Goal: Task Accomplishment & Management: Manage account settings

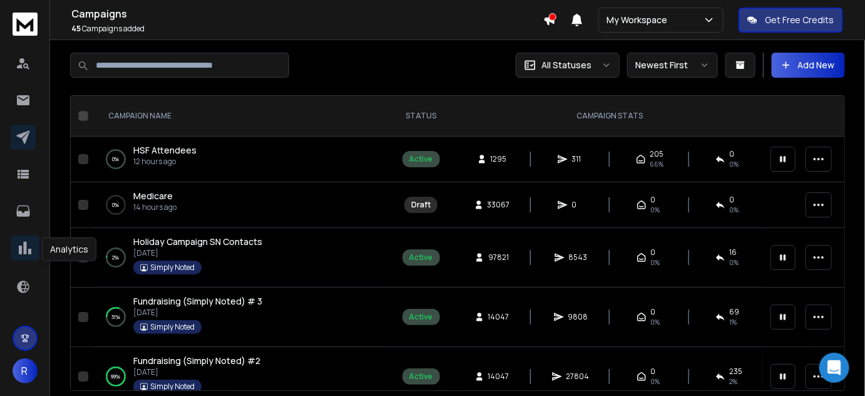
click at [19, 253] on icon at bounding box center [25, 248] width 13 height 13
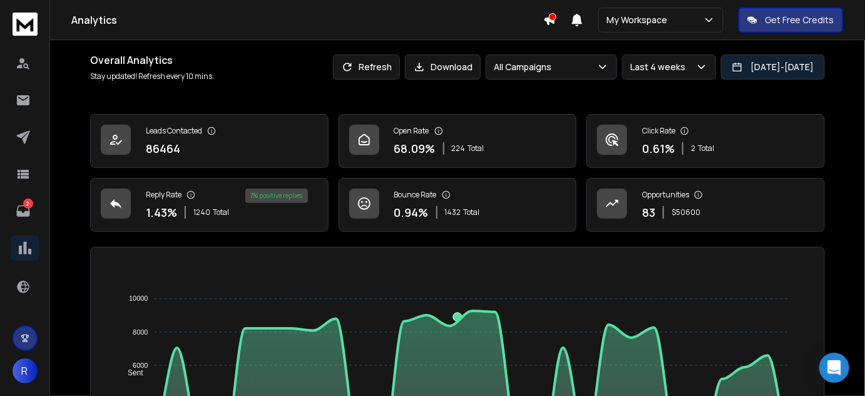
click at [732, 73] on button "14 Aug 2025 - 11 Sep 2025" at bounding box center [773, 66] width 104 height 25
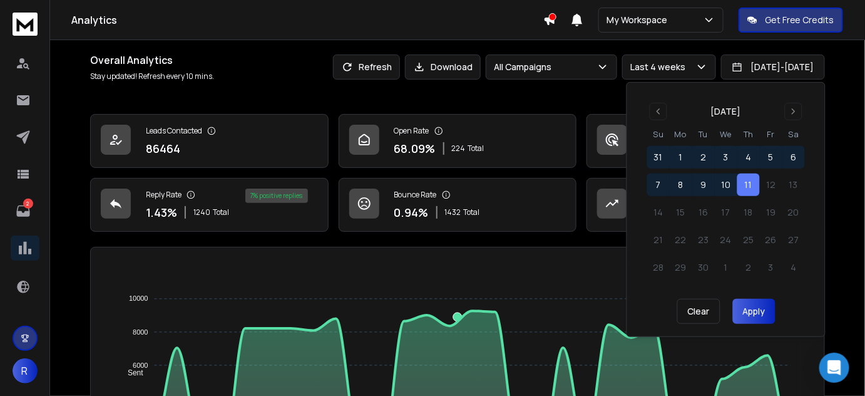
click at [677, 180] on button "8" at bounding box center [681, 184] width 23 height 23
click at [676, 180] on button "8" at bounding box center [681, 184] width 23 height 23
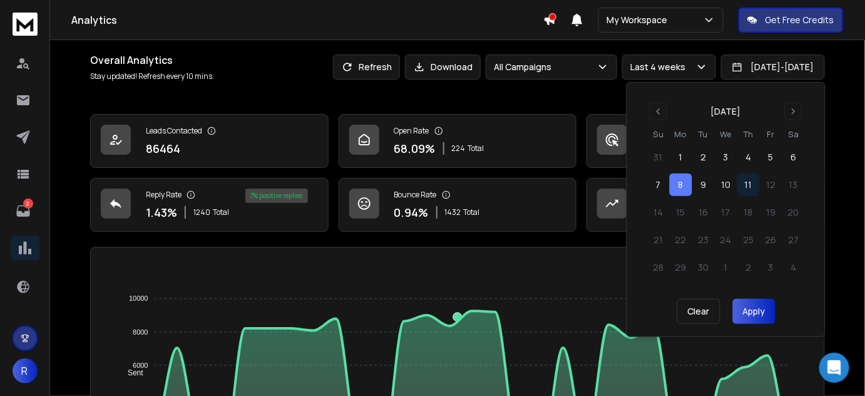
click at [741, 186] on button "11" at bounding box center [748, 184] width 23 height 23
click at [766, 329] on div "September 2025 Su Mo Tu We Th Fr Sa 31 1 2 3 4 5 6 7 8 9 10 11 12 13 14 15 16 1…" at bounding box center [726, 210] width 198 height 254
click at [765, 314] on button "Apply" at bounding box center [753, 311] width 43 height 25
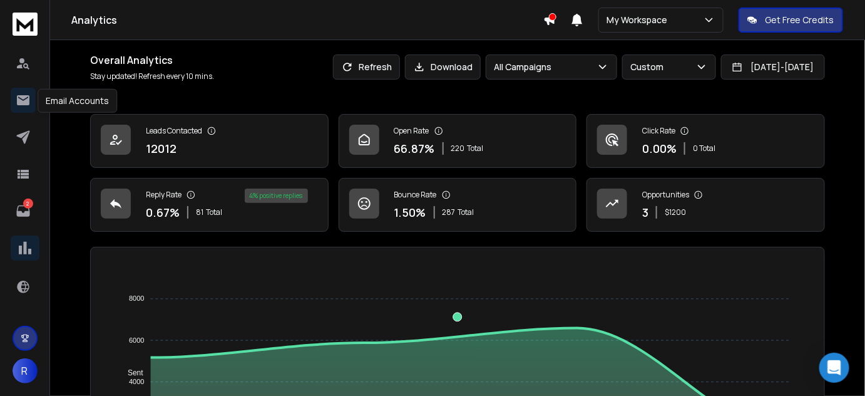
click at [20, 101] on icon at bounding box center [23, 100] width 13 height 10
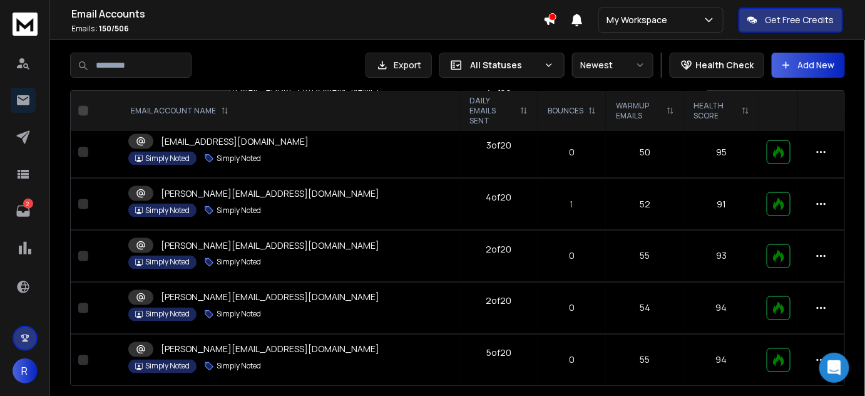
scroll to position [5349, 0]
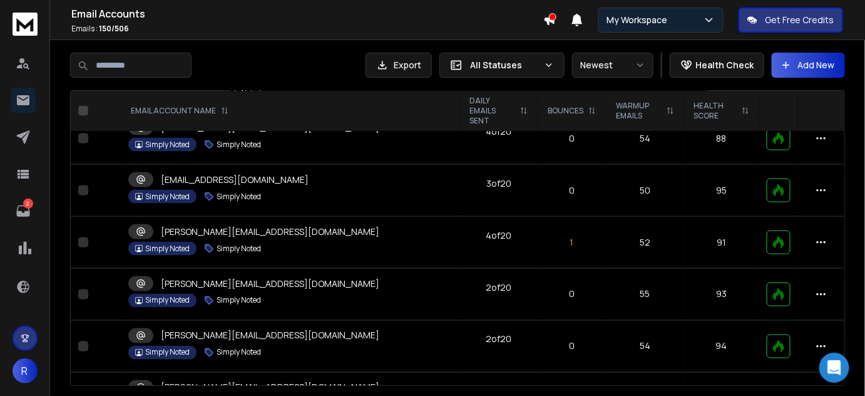
click at [642, 16] on p "My Workspace" at bounding box center [640, 20] width 66 height 13
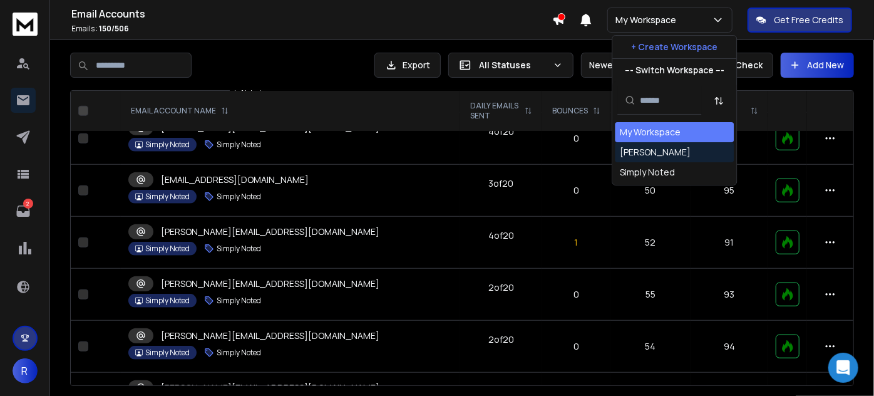
click at [639, 151] on div "[PERSON_NAME]" at bounding box center [655, 152] width 71 height 13
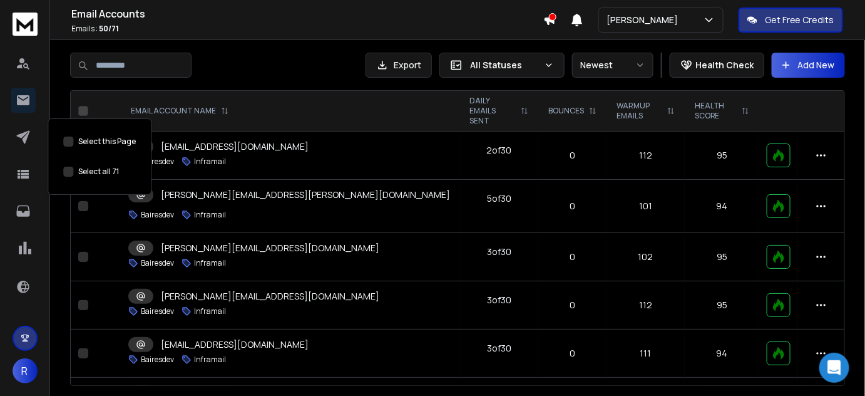
click at [71, 175] on button "Select this Page" at bounding box center [68, 172] width 10 height 10
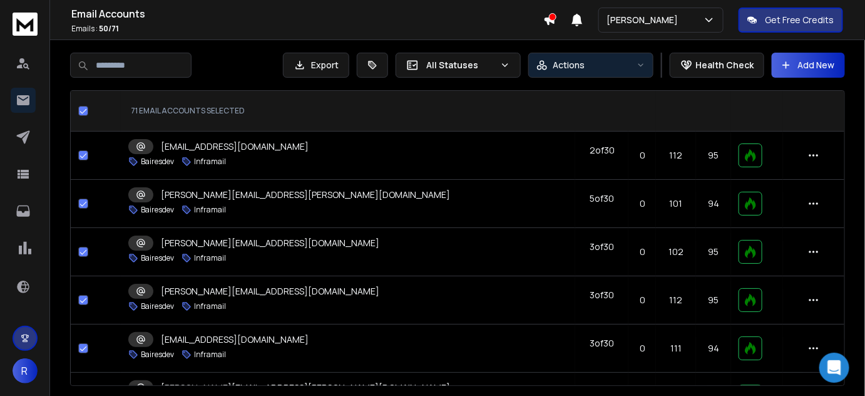
click at [575, 70] on p "Actions" at bounding box center [569, 65] width 32 height 13
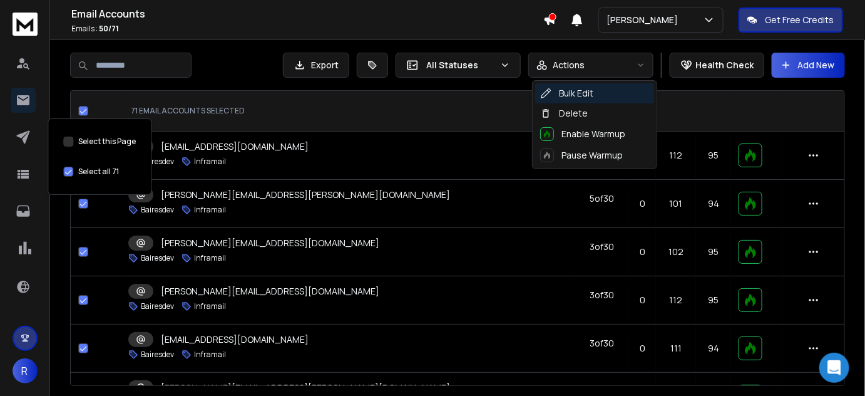
click at [78, 111] on button "Select this Page" at bounding box center [83, 111] width 10 height 10
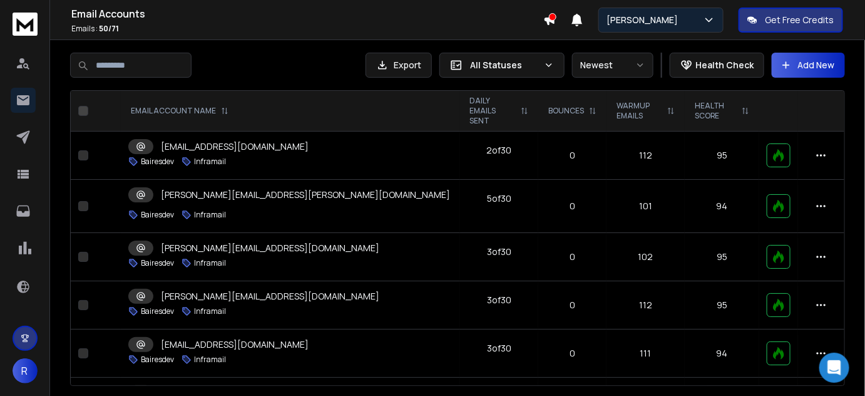
click at [641, 18] on p "[PERSON_NAME]" at bounding box center [645, 20] width 76 height 13
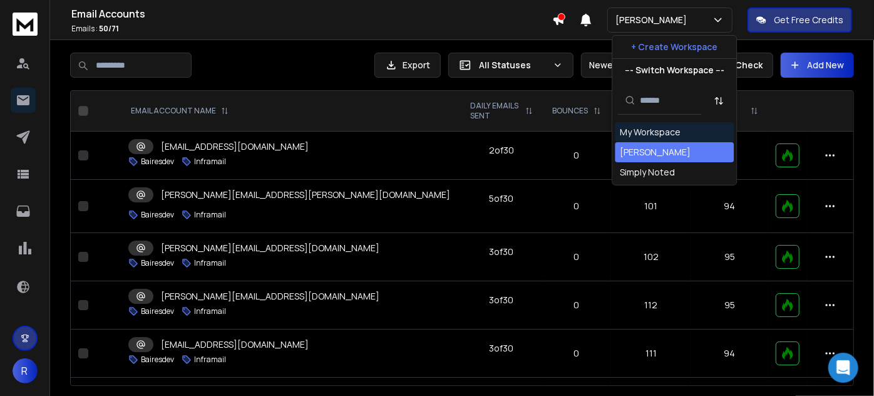
click at [646, 126] on div "My Workspace" at bounding box center [650, 132] width 61 height 13
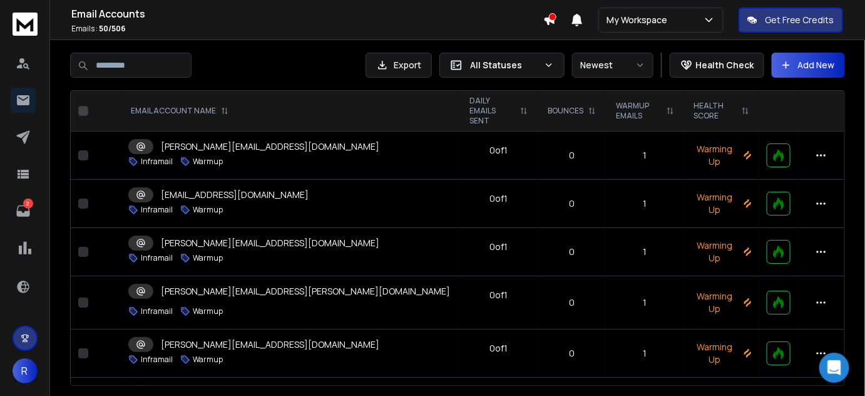
click at [141, 63] on input at bounding box center [130, 65] width 121 height 25
type input "***"
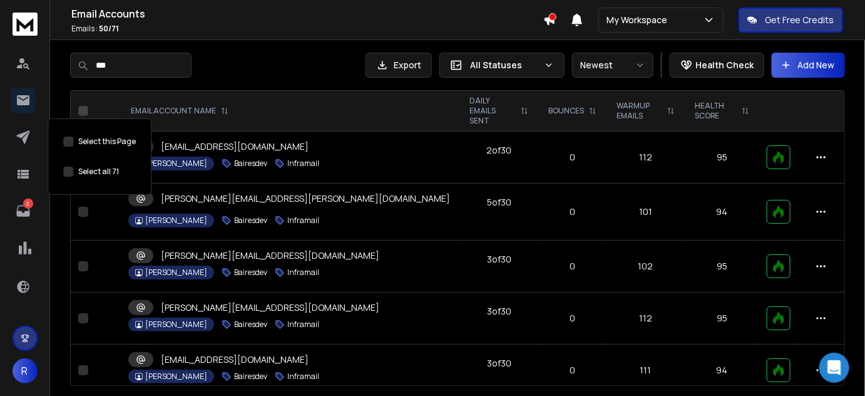
click at [69, 173] on button "Select this Page" at bounding box center [68, 172] width 10 height 10
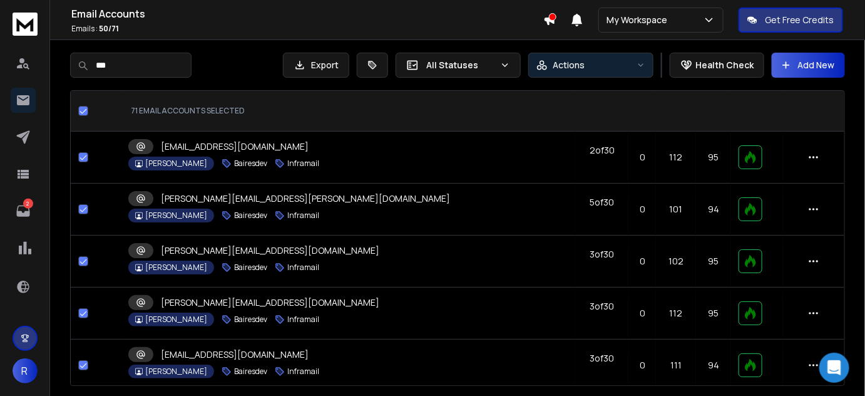
click at [594, 59] on div "Actions" at bounding box center [583, 65] width 95 height 13
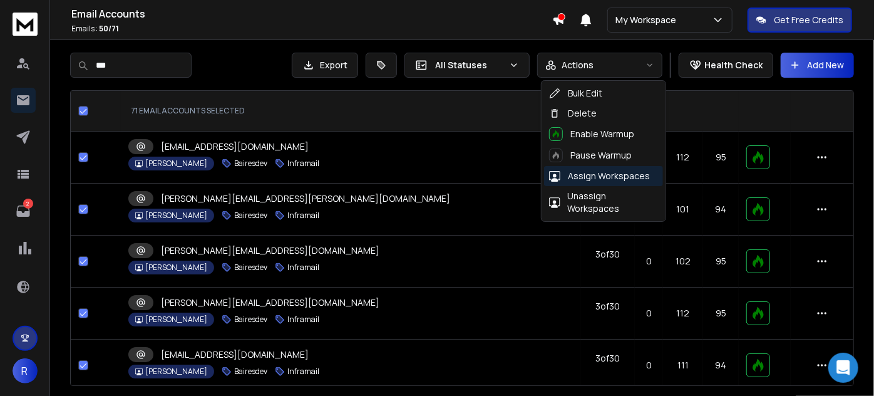
click at [610, 177] on div "Assign Workspaces" at bounding box center [599, 176] width 101 height 13
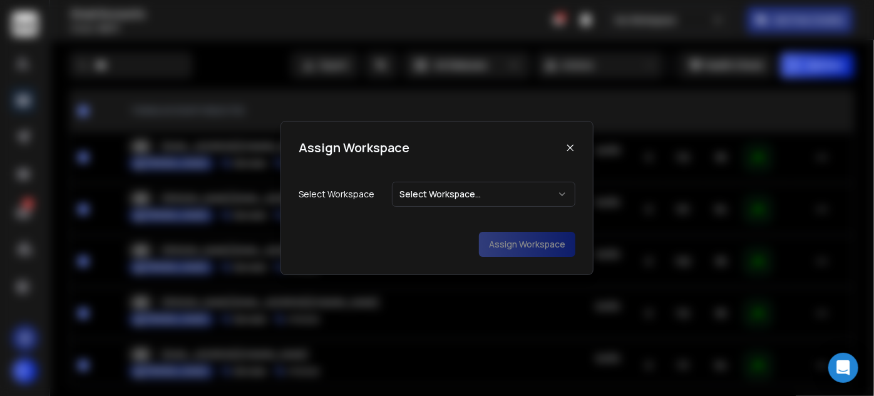
click at [511, 190] on button "Select Workspace..." at bounding box center [483, 194] width 183 height 25
click at [515, 242] on button "Assign Workspace" at bounding box center [527, 244] width 96 height 25
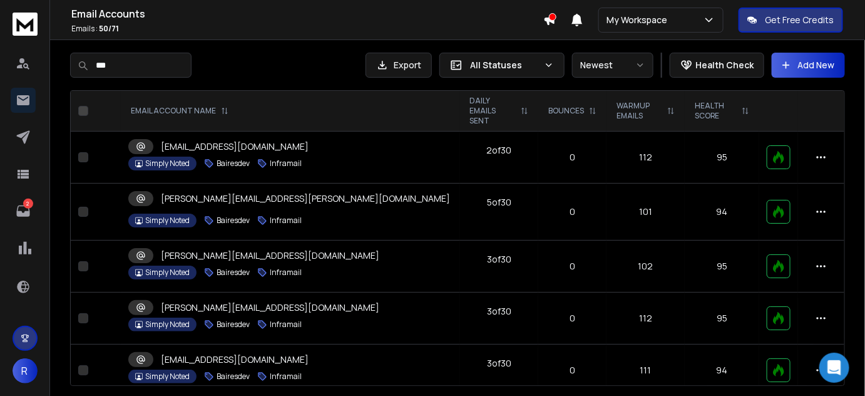
click at [125, 62] on input "***" at bounding box center [130, 65] width 121 height 25
type input "*"
click at [670, 15] on p "My Workspace" at bounding box center [640, 20] width 66 height 13
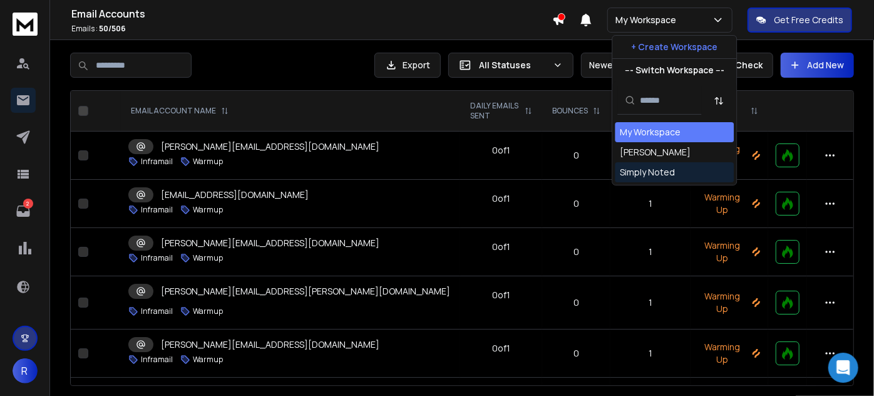
click at [661, 173] on div "Simply Noted" at bounding box center [647, 172] width 55 height 13
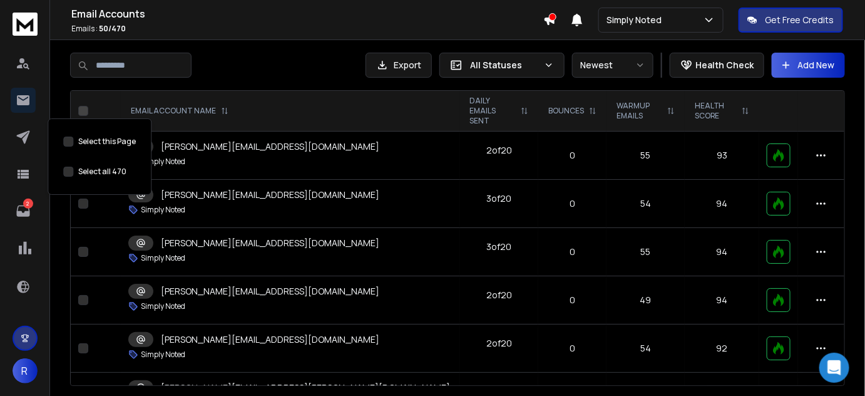
click at [66, 170] on button "Select this Page" at bounding box center [68, 172] width 10 height 10
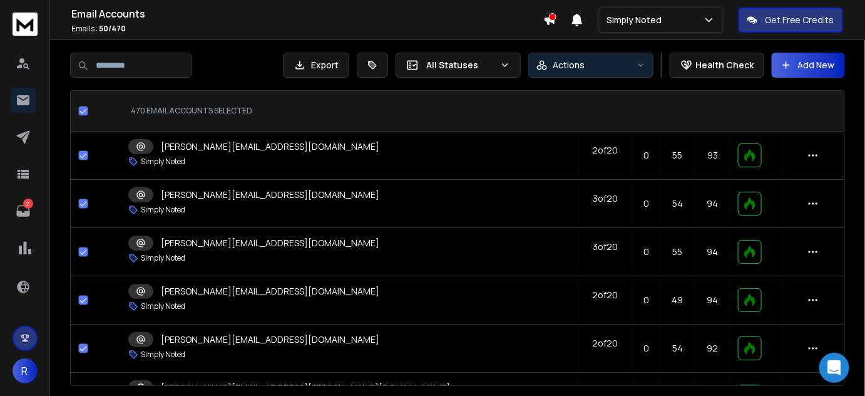
click at [582, 73] on button "Actions" at bounding box center [590, 65] width 125 height 25
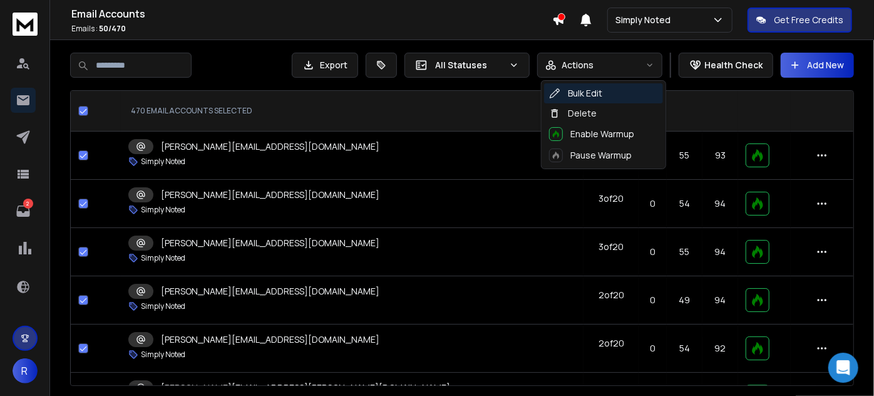
click at [580, 94] on div "Bulk Edit" at bounding box center [575, 93] width 53 height 13
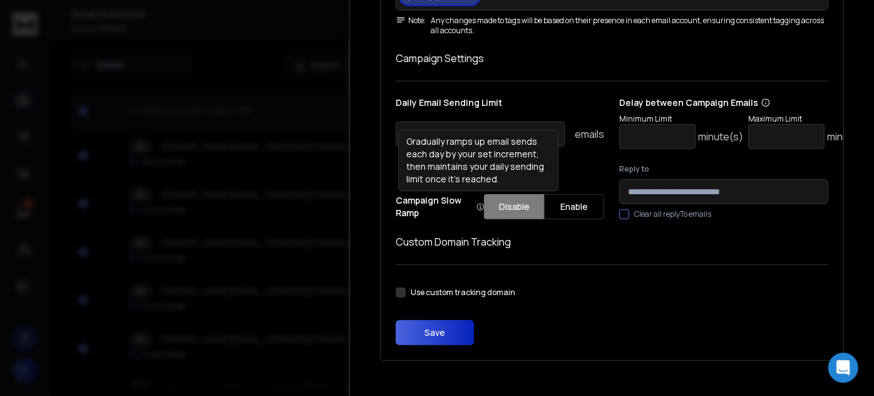
click at [441, 121] on input "number" at bounding box center [480, 133] width 169 height 25
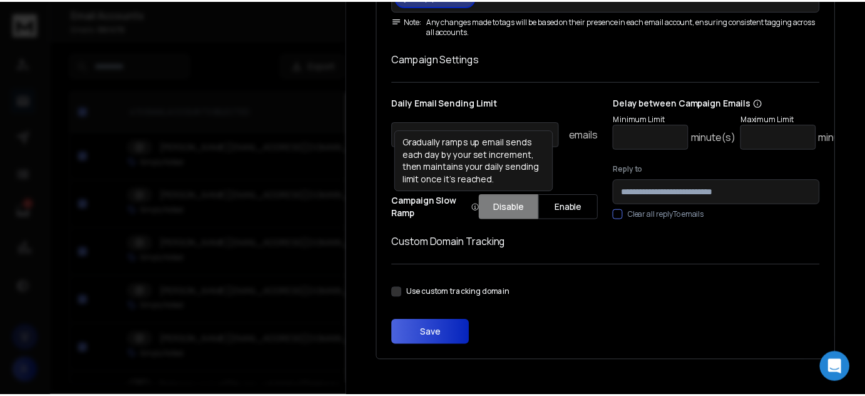
scroll to position [376, 0]
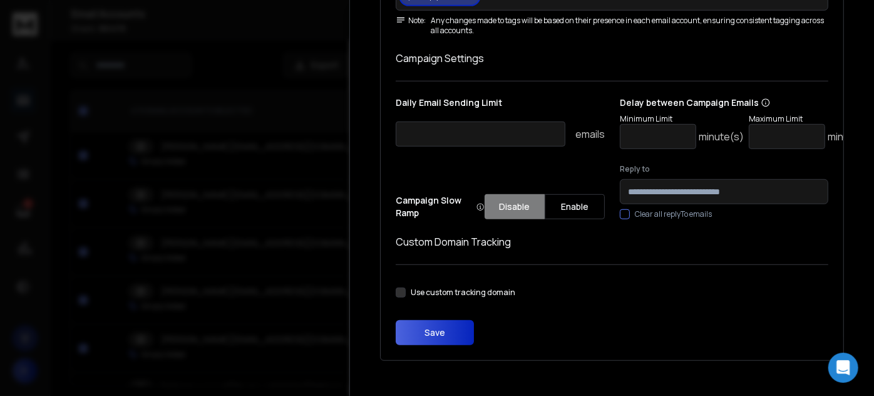
type input "**"
click at [439, 334] on button "Save" at bounding box center [435, 332] width 78 height 25
click at [269, 203] on div at bounding box center [437, 198] width 874 height 396
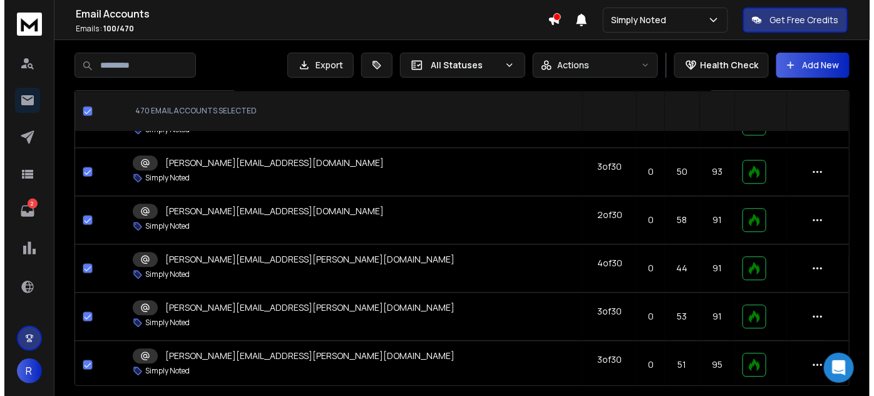
scroll to position [2518, 0]
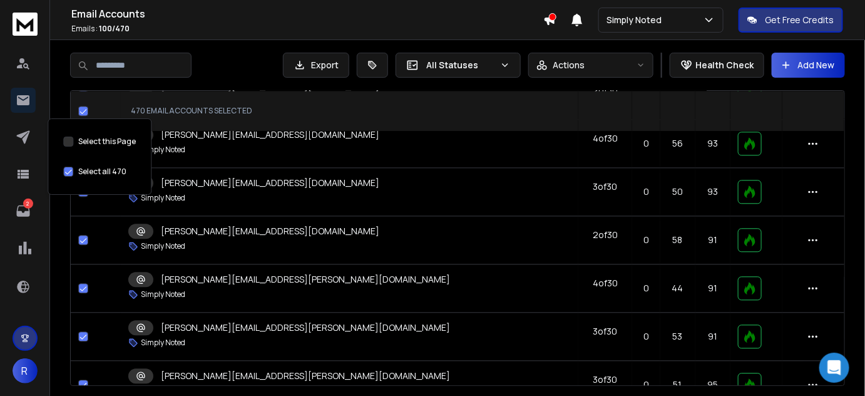
click at [82, 108] on button "Select this Page" at bounding box center [83, 111] width 10 height 10
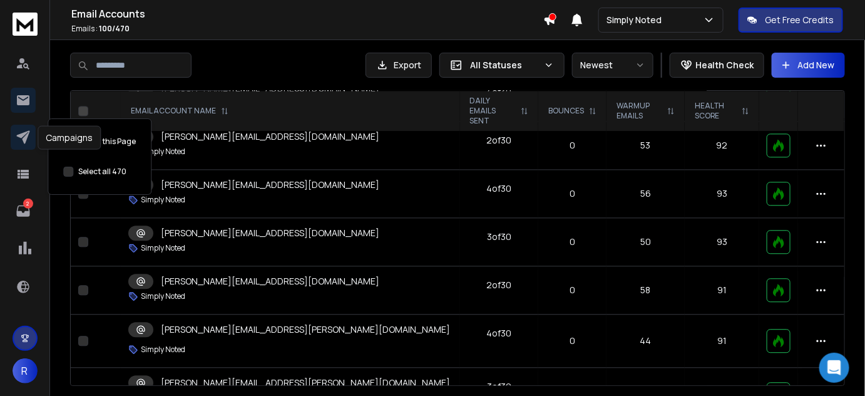
click at [23, 131] on icon at bounding box center [23, 137] width 15 height 15
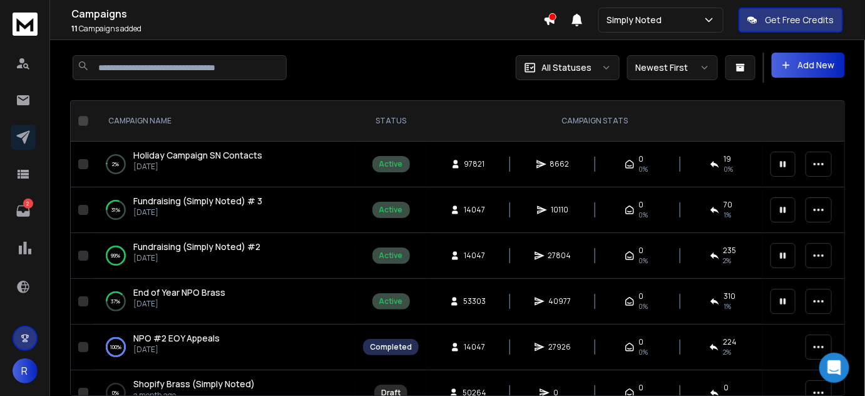
click at [211, 154] on span "Holiday Campaign SN Contacts" at bounding box center [197, 155] width 129 height 12
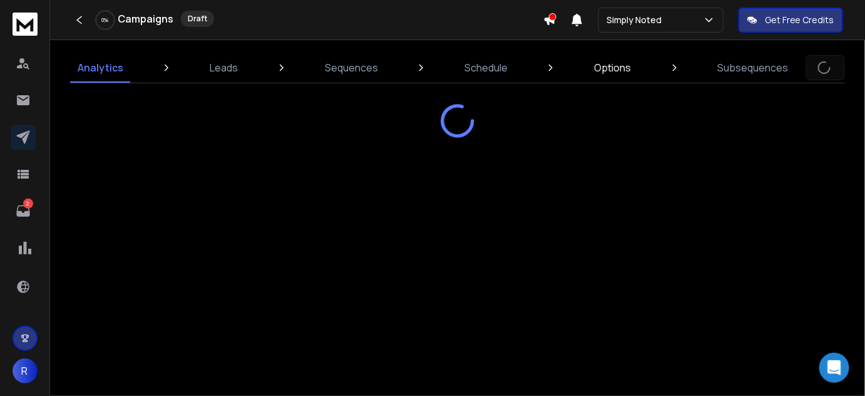
click at [619, 68] on p "Options" at bounding box center [613, 67] width 37 height 15
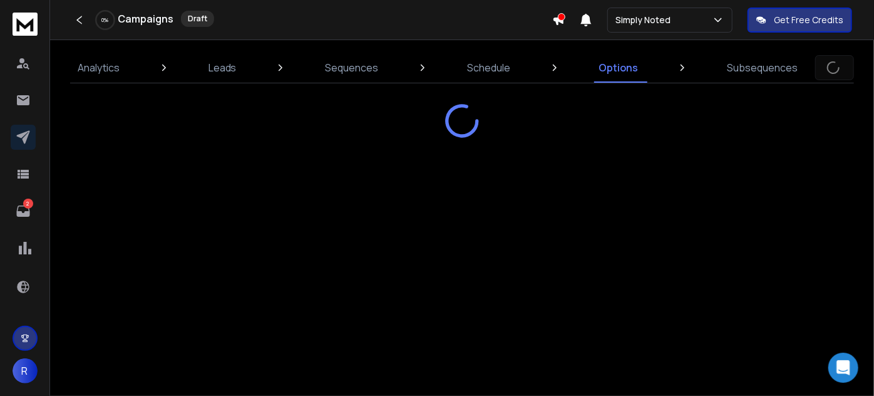
select select "**********"
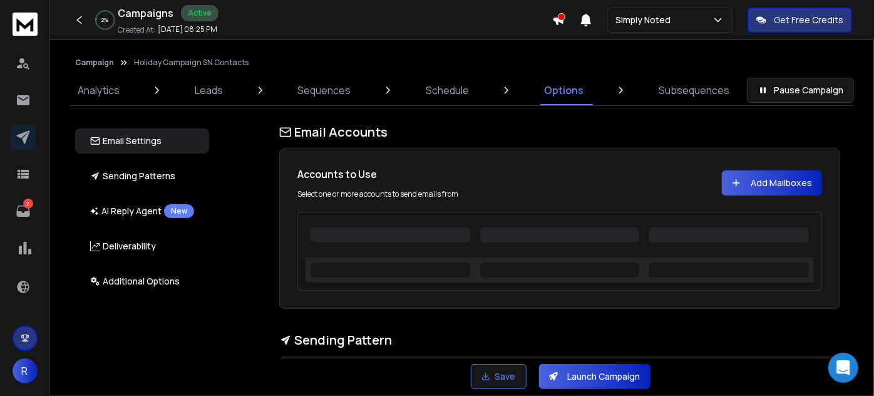
click at [774, 193] on button "Add Mailboxes" at bounding box center [772, 182] width 100 height 25
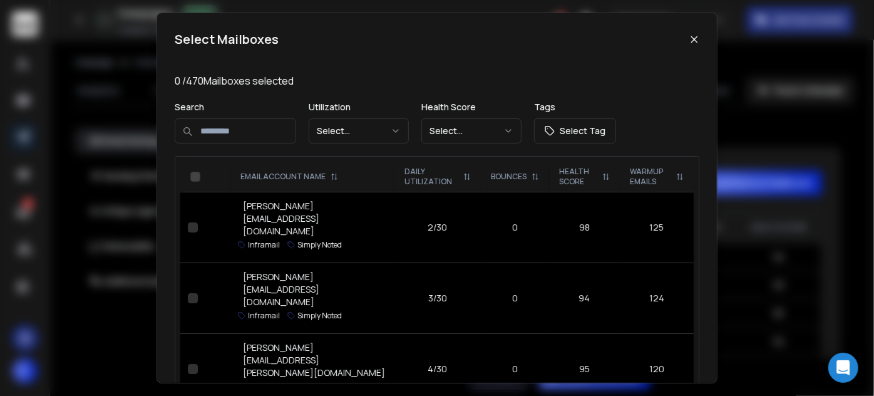
click at [687, 38] on div "Select Mailboxes" at bounding box center [437, 40] width 525 height 18
click at [694, 38] on icon at bounding box center [694, 39] width 10 height 10
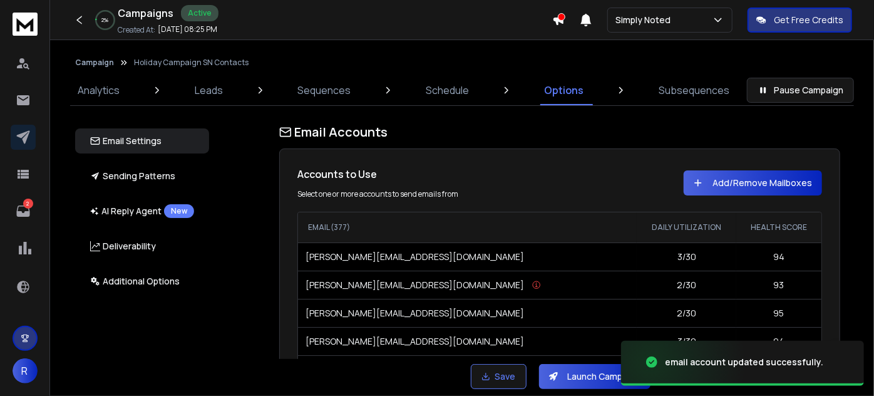
click at [731, 179] on button "Add/Remove Mailboxes" at bounding box center [753, 182] width 138 height 25
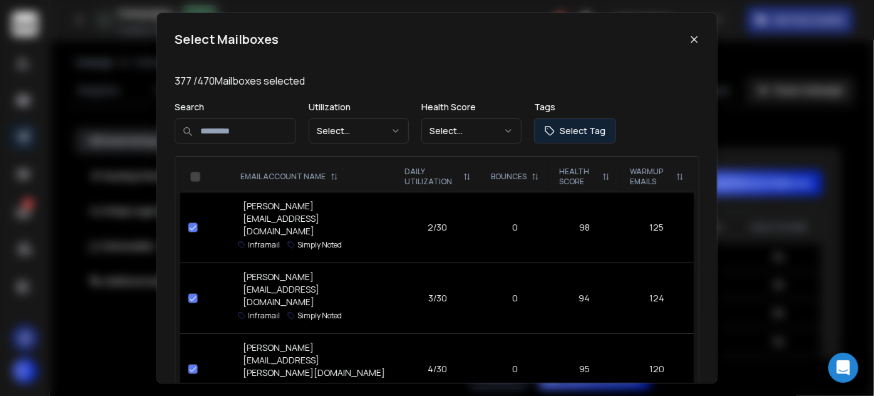
click at [603, 138] on button "Select Tag" at bounding box center [575, 130] width 82 height 25
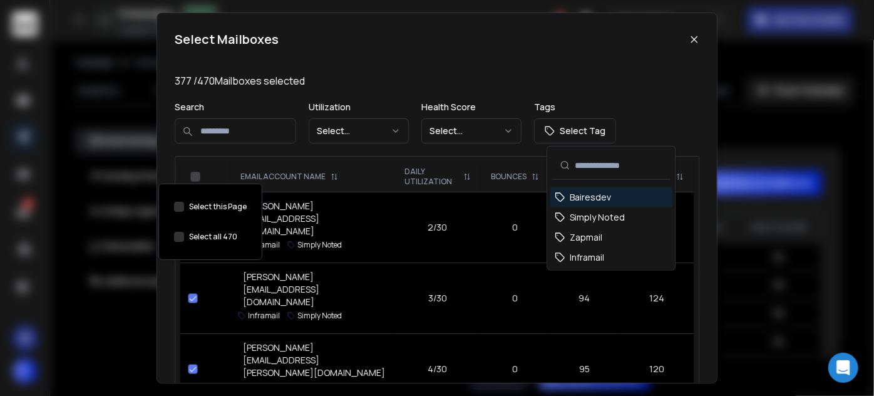
click at [197, 177] on button "Select this Page" at bounding box center [195, 177] width 10 height 10
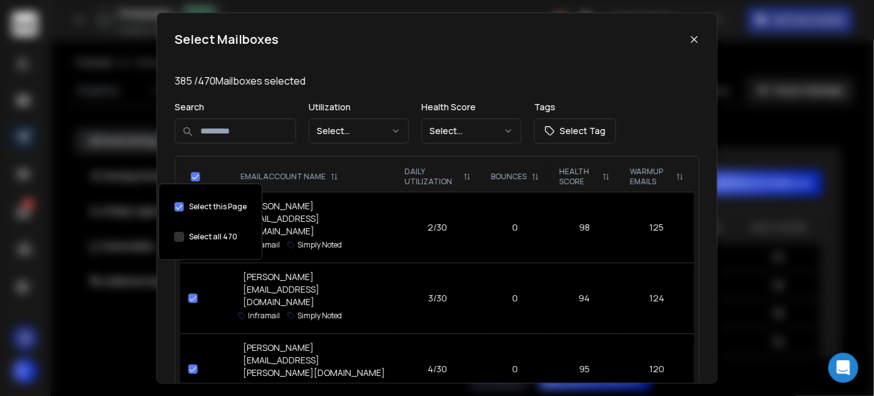
click at [178, 237] on button "Select this Page" at bounding box center [179, 237] width 10 height 10
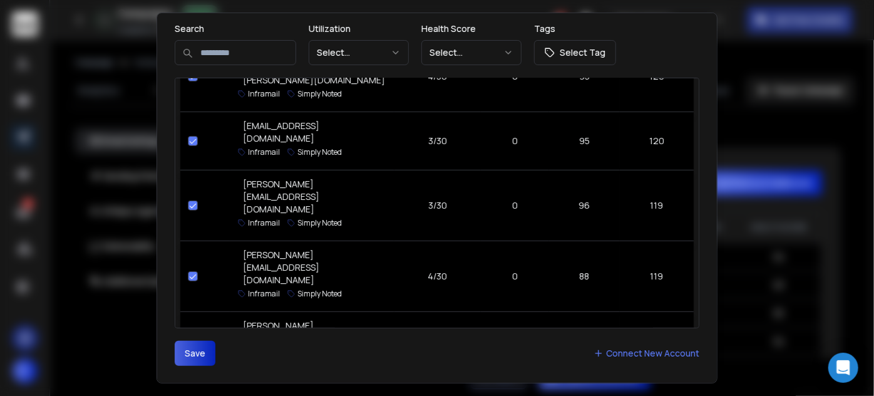
scroll to position [284, 0]
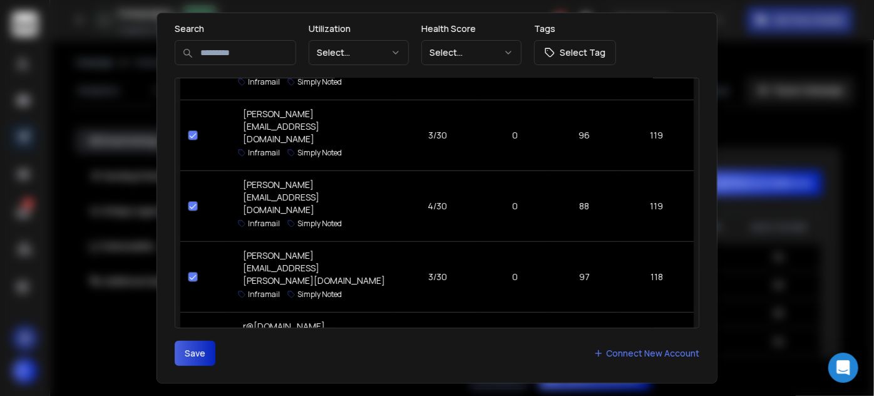
click at [194, 352] on button "Save" at bounding box center [195, 353] width 41 height 25
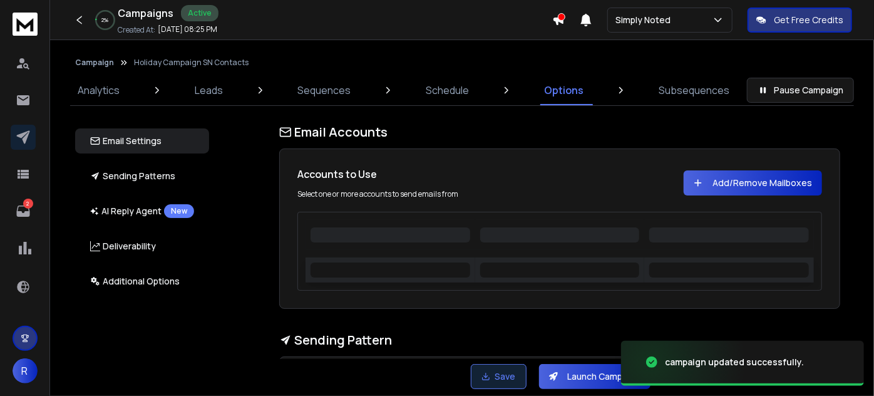
click at [498, 367] on button "Save" at bounding box center [499, 376] width 56 height 25
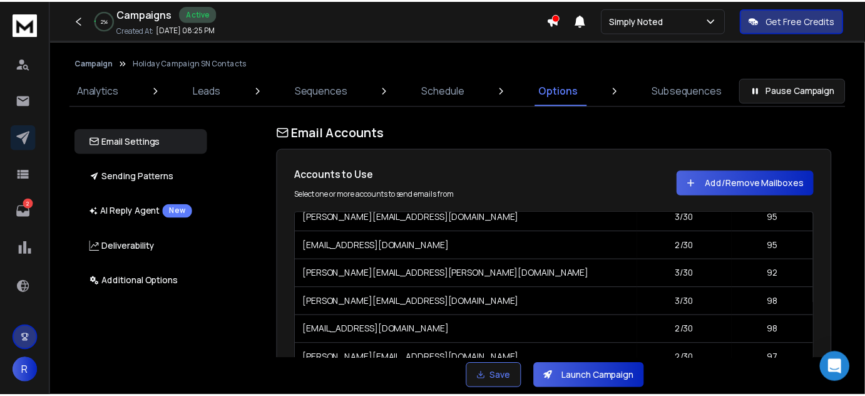
scroll to position [1195, 0]
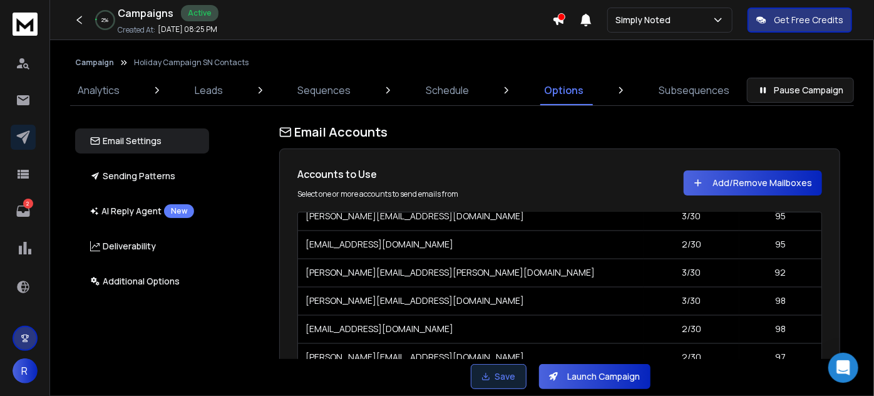
click at [486, 373] on line "submit" at bounding box center [486, 375] width 0 height 4
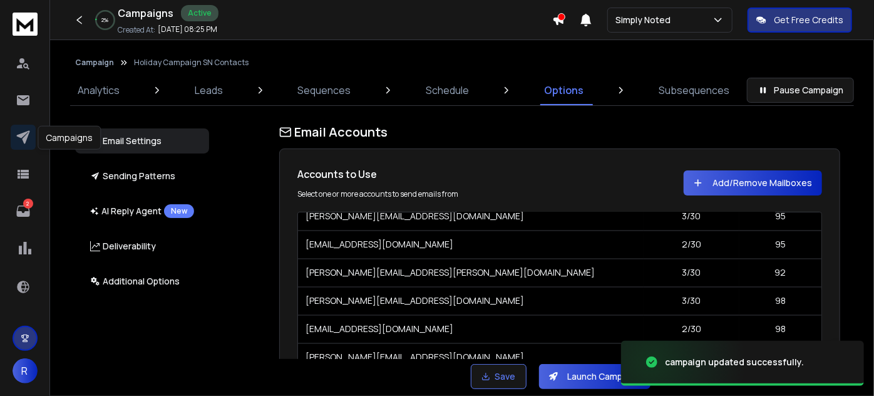
click at [29, 136] on icon at bounding box center [23, 137] width 15 height 15
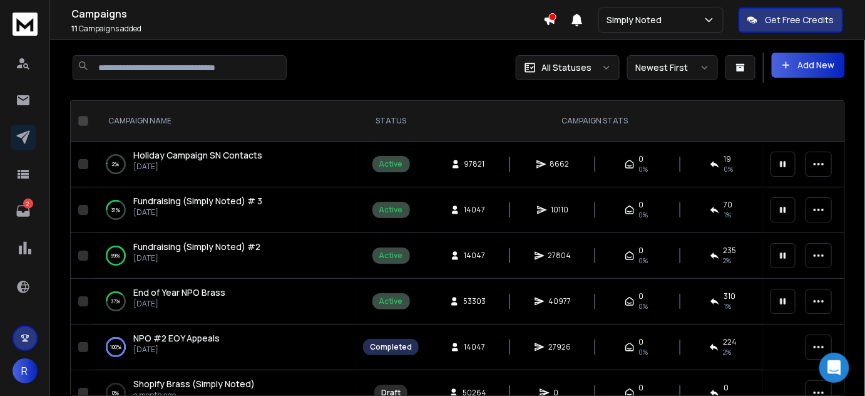
click at [238, 208] on p "[DATE]" at bounding box center [197, 212] width 129 height 10
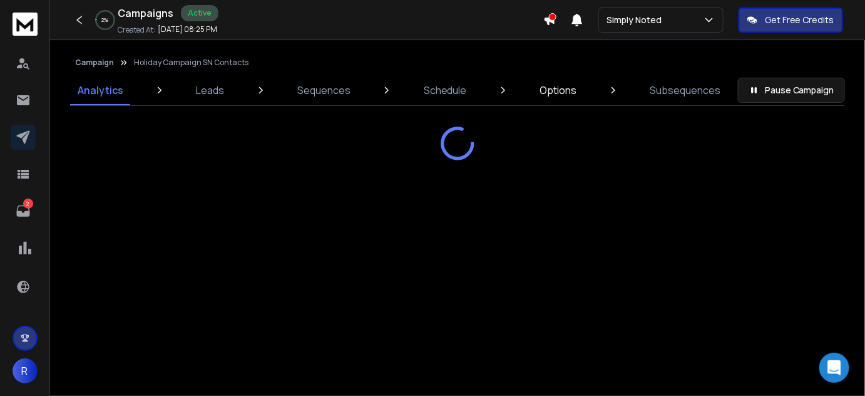
click at [556, 100] on link "Options" at bounding box center [558, 90] width 52 height 30
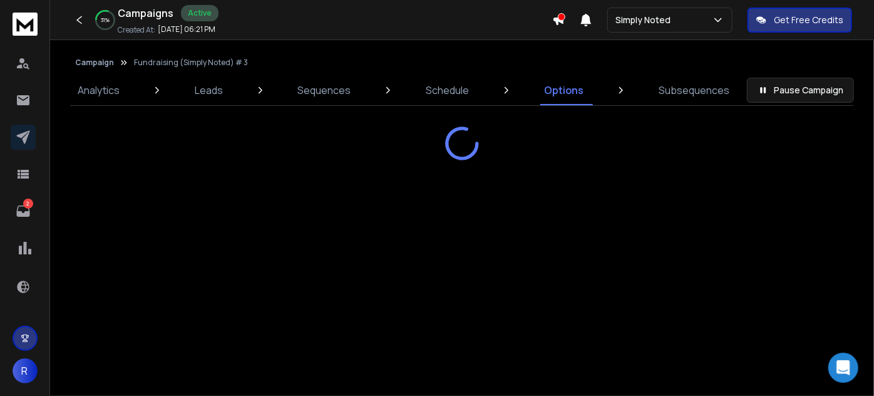
select select "**********"
select select "*"
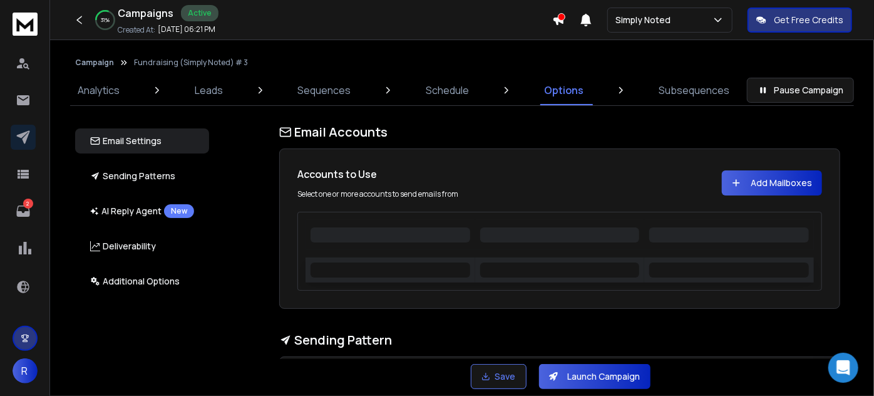
click at [759, 185] on button "Add Mailboxes" at bounding box center [772, 182] width 100 height 25
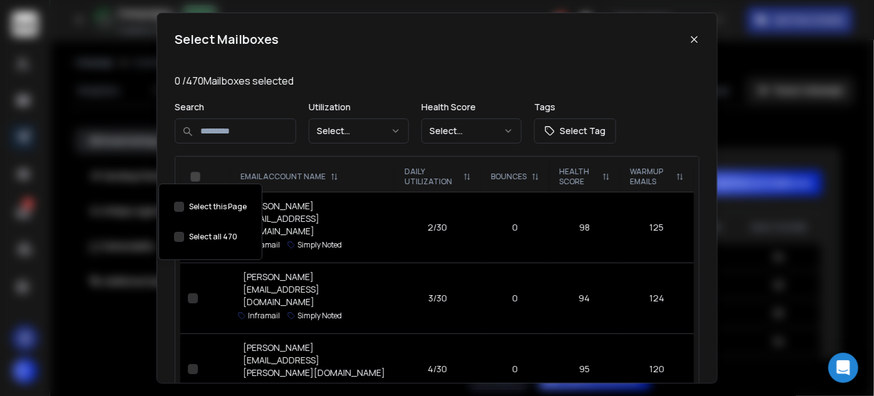
click at [177, 235] on button "Select this Page" at bounding box center [179, 237] width 10 height 10
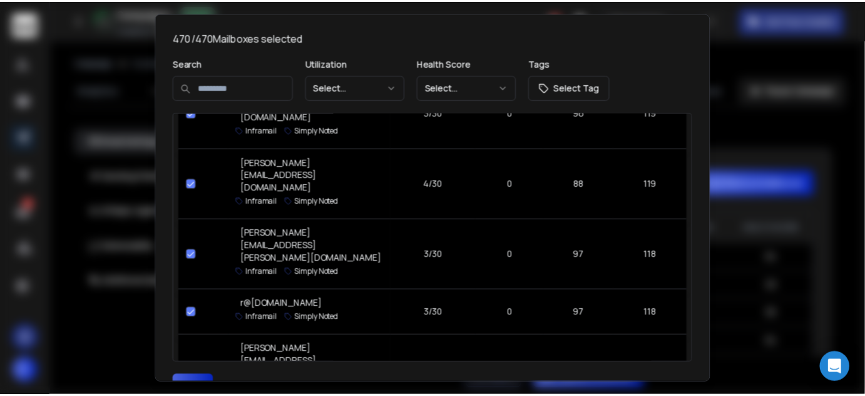
scroll to position [78, 0]
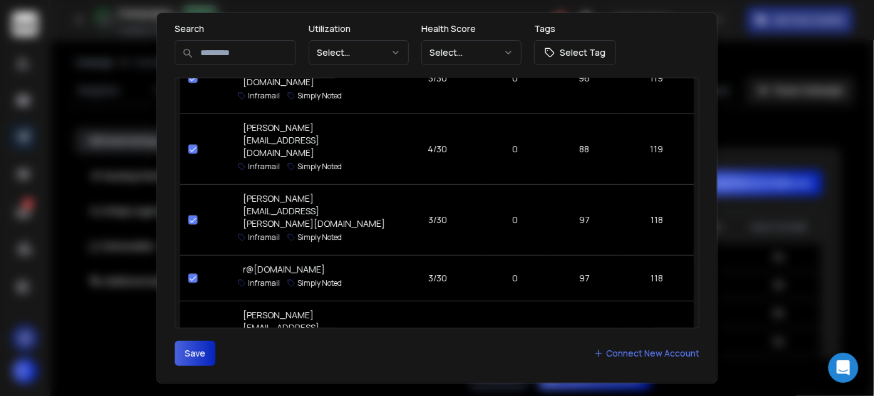
click at [193, 356] on button "Save" at bounding box center [195, 353] width 41 height 25
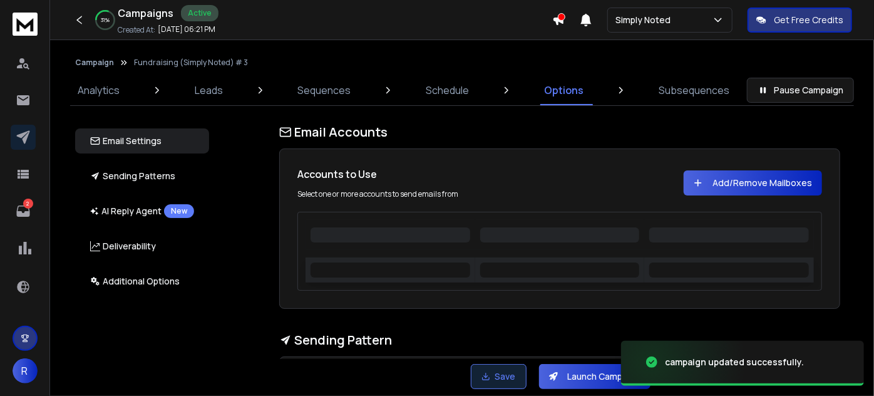
click at [479, 367] on button "Save" at bounding box center [499, 376] width 56 height 25
click at [23, 141] on icon at bounding box center [22, 136] width 13 height 13
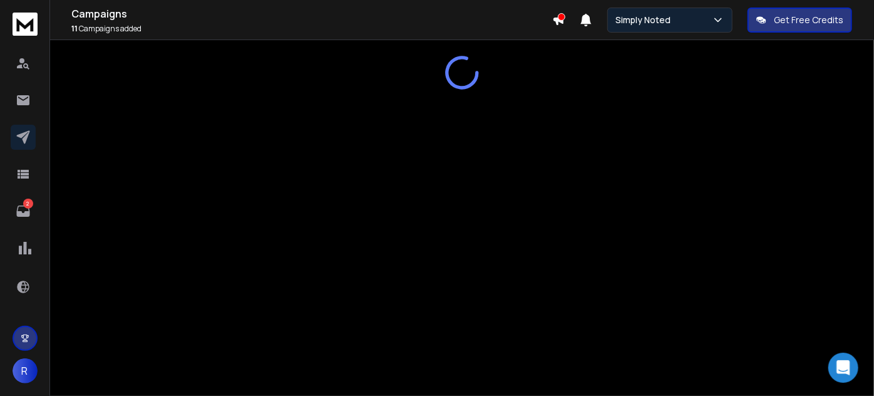
click at [689, 28] on button "Simply Noted" at bounding box center [669, 20] width 125 height 25
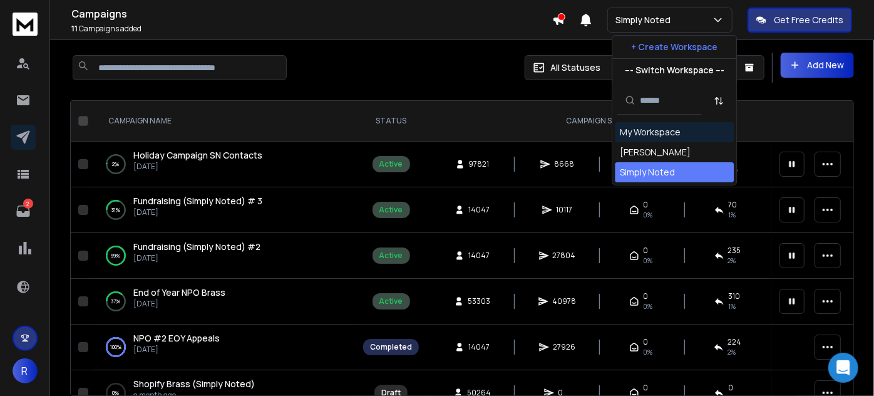
click at [647, 133] on div "My Workspace" at bounding box center [650, 132] width 61 height 13
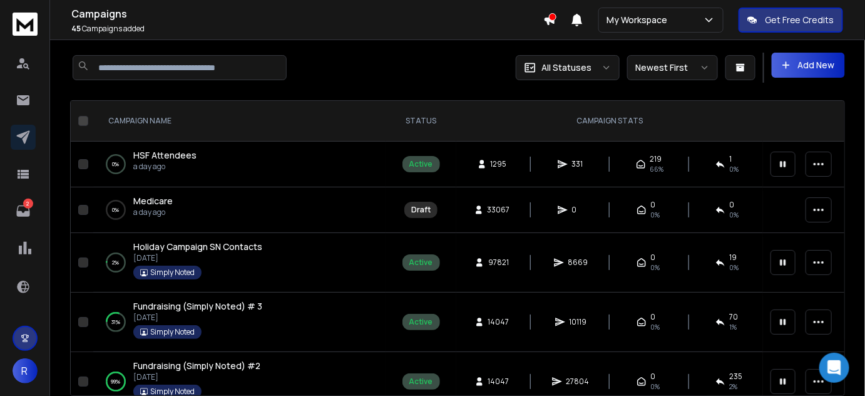
click at [165, 155] on span "HSF Attendees" at bounding box center [164, 155] width 63 height 12
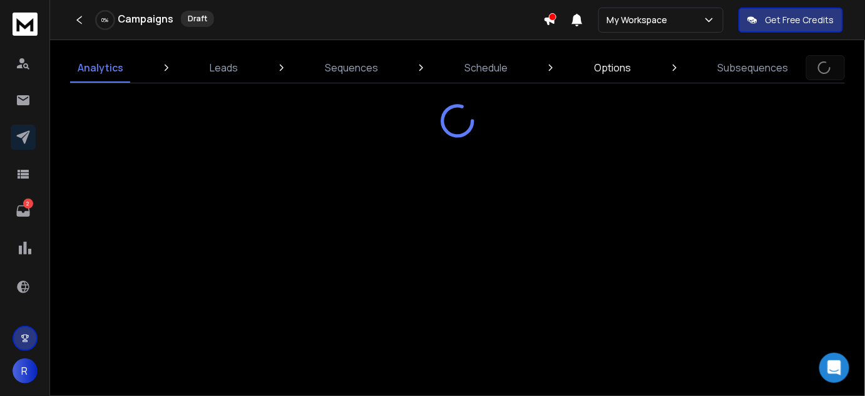
click at [601, 79] on link "Options" at bounding box center [613, 68] width 52 height 30
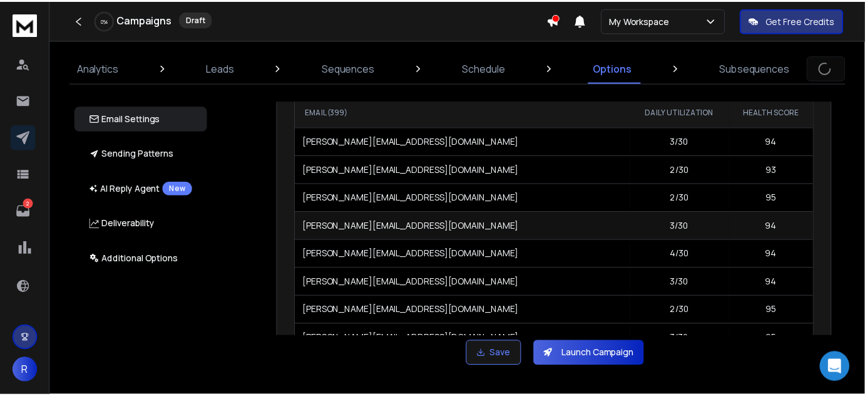
scroll to position [26, 0]
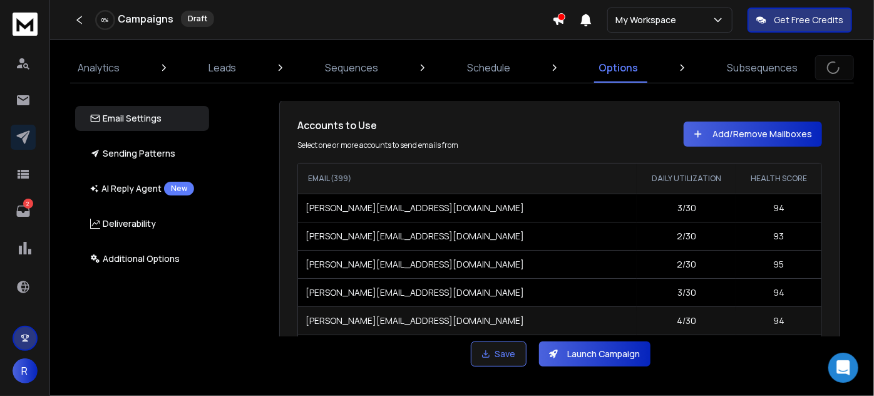
click at [512, 310] on form "Email Accounts Accounts to Use Select one or more accounts to send emails from …" at bounding box center [559, 191] width 561 height 235
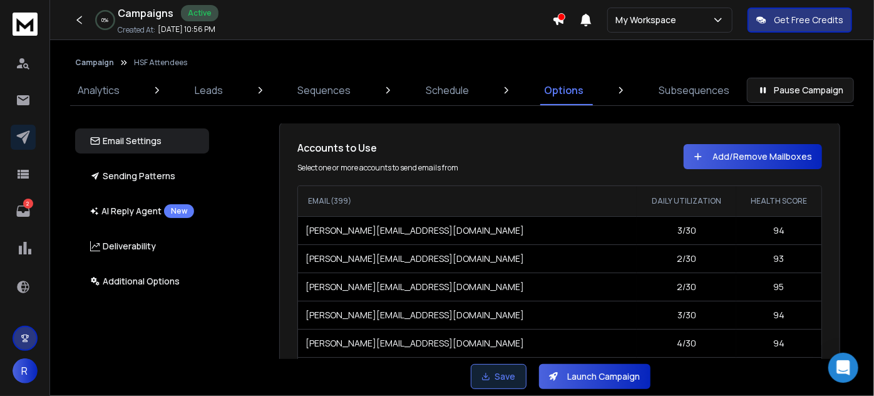
click at [500, 380] on button "Save" at bounding box center [499, 376] width 56 height 25
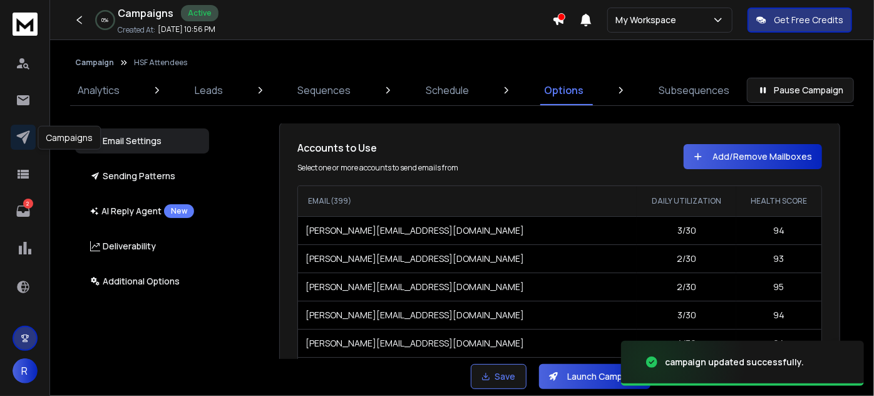
click at [26, 142] on icon at bounding box center [23, 137] width 15 height 15
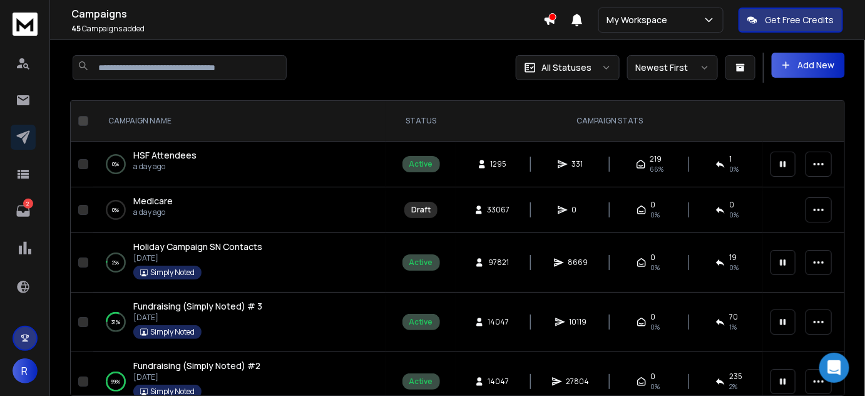
click at [813, 167] on icon "button" at bounding box center [819, 164] width 13 height 13
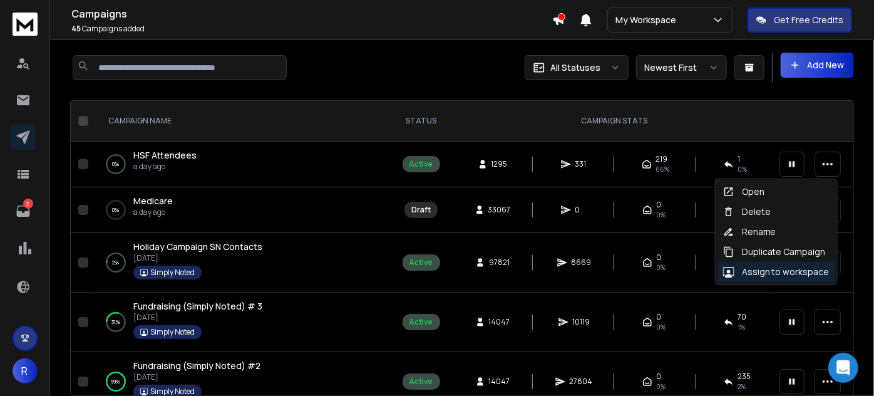
click at [767, 277] on div "Assign to workspace" at bounding box center [776, 271] width 106 height 13
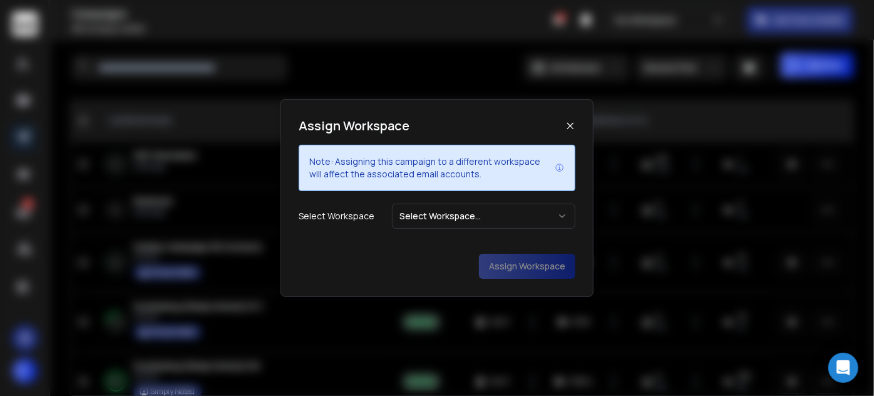
click at [497, 212] on button "Select Workspace..." at bounding box center [483, 215] width 183 height 25
click at [498, 262] on button "Assign Workspace" at bounding box center [527, 266] width 96 height 25
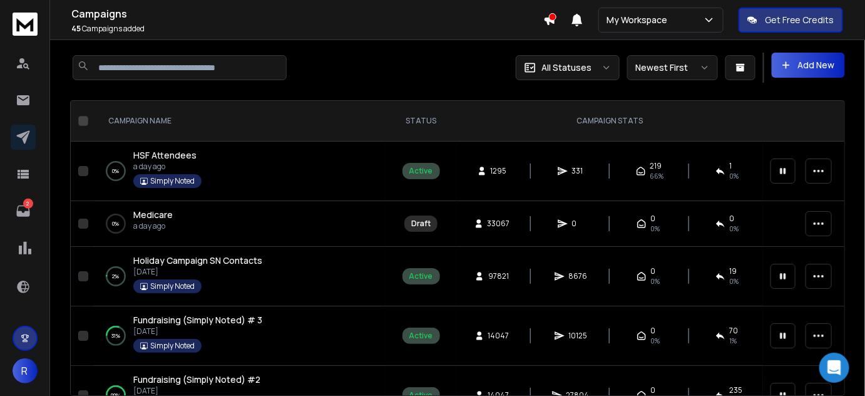
click at [813, 225] on icon "button" at bounding box center [819, 223] width 13 height 13
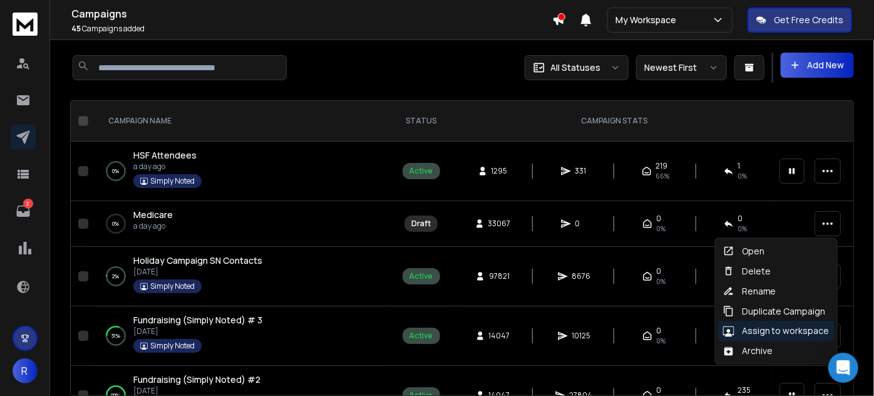
click at [765, 335] on div "Assign to workspace" at bounding box center [776, 331] width 106 height 13
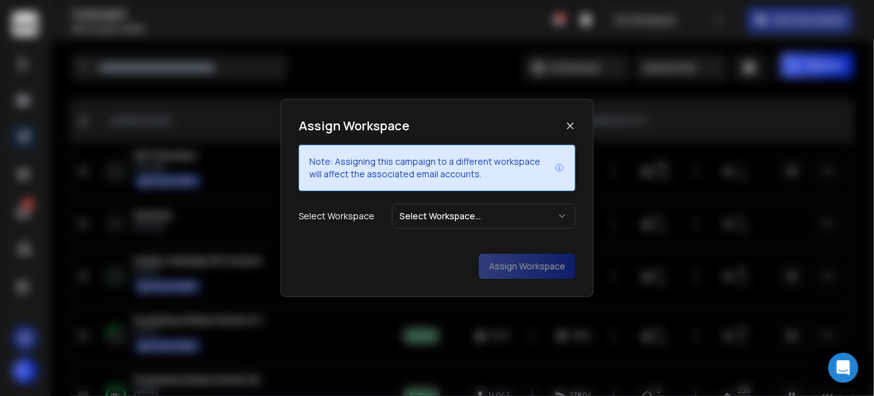
click at [475, 214] on button "Select Workspace..." at bounding box center [483, 215] width 183 height 25
click at [496, 265] on button "Assign Workspace" at bounding box center [527, 266] width 96 height 25
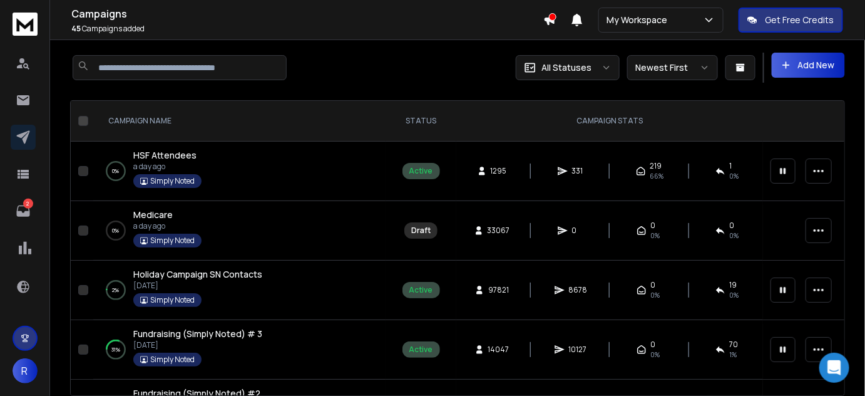
click at [240, 274] on span "Holiday Campaign SN Contacts" at bounding box center [197, 274] width 129 height 12
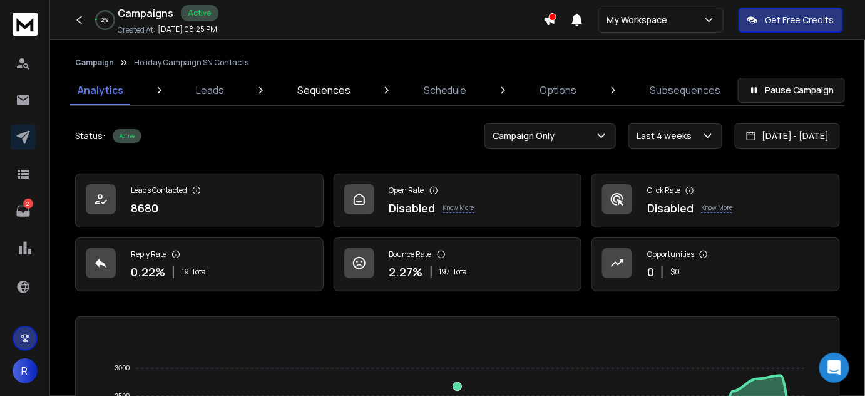
click at [315, 91] on p "Sequences" at bounding box center [323, 90] width 53 height 15
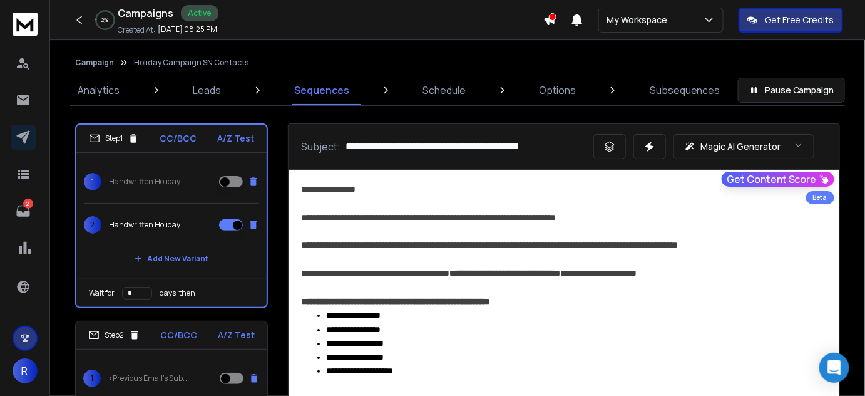
click at [168, 223] on p "Handwritten Holiday Cards = Loyal 2026 Clients" at bounding box center [149, 225] width 80 height 10
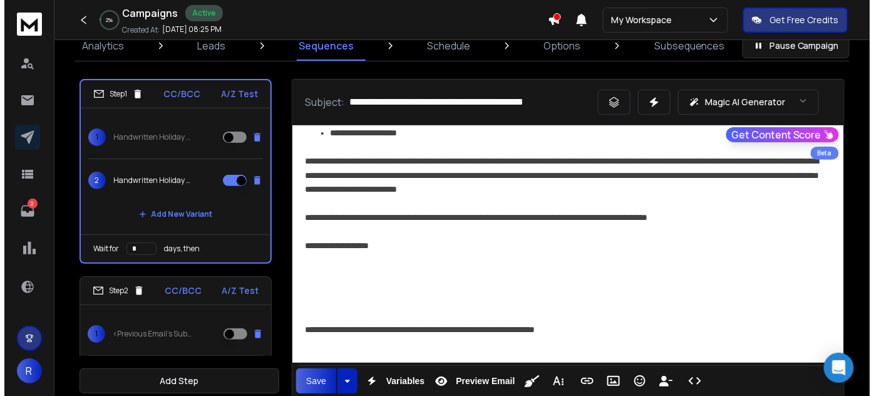
scroll to position [64, 0]
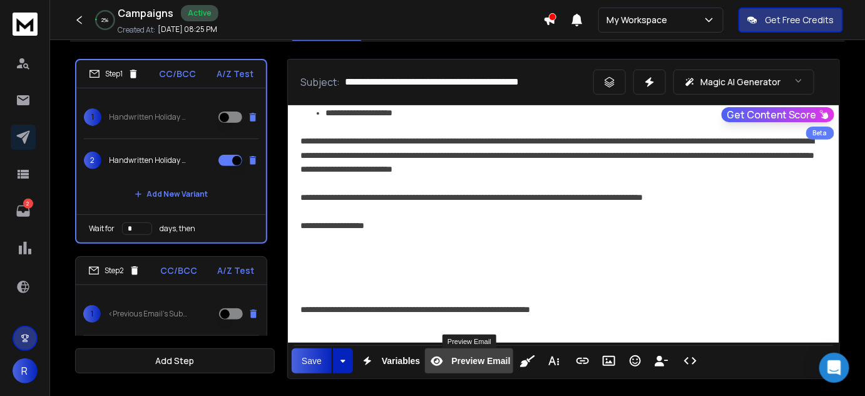
click at [459, 360] on span "Preview Email" at bounding box center [481, 361] width 64 height 11
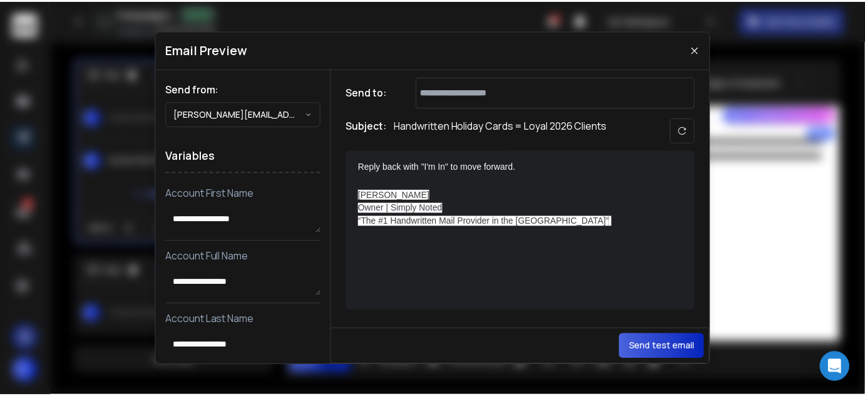
scroll to position [316, 0]
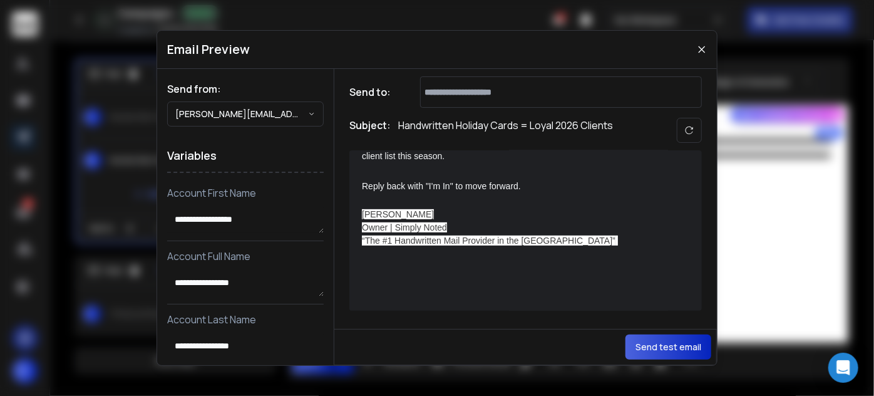
click at [700, 44] on icon at bounding box center [702, 49] width 10 height 10
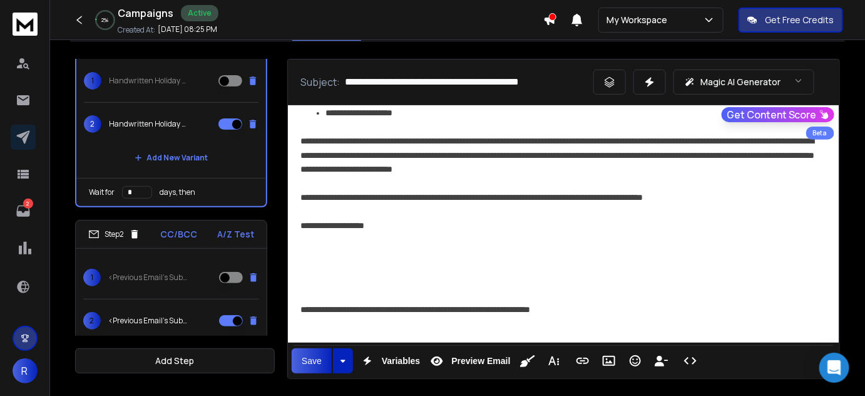
scroll to position [73, 0]
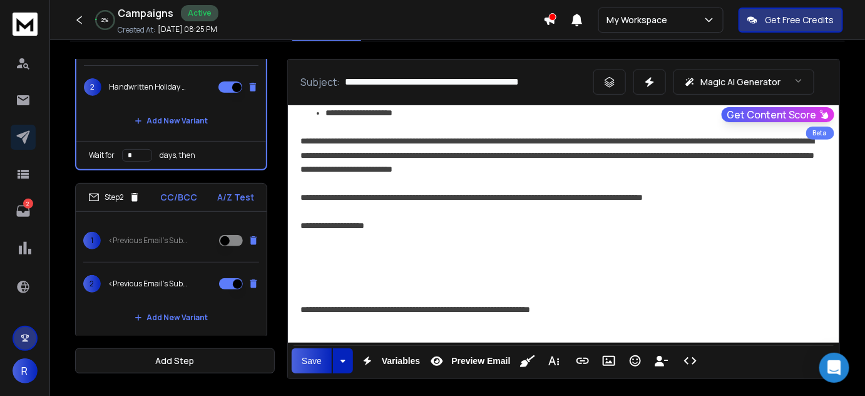
click at [157, 282] on p "<Previous Email's Subject>" at bounding box center [148, 284] width 80 height 10
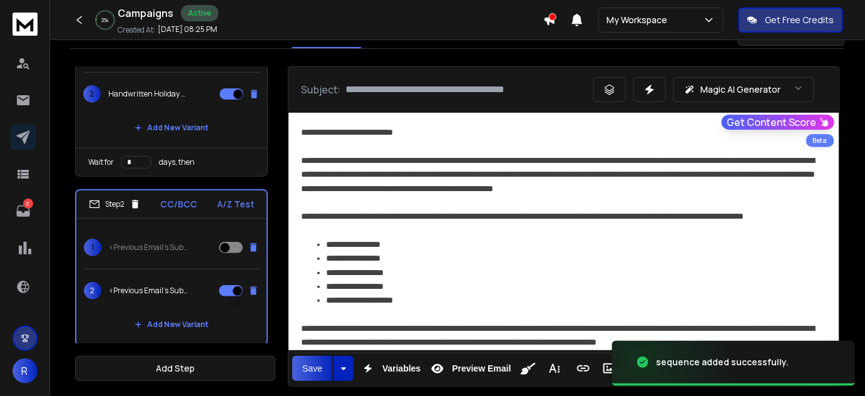
scroll to position [0, 0]
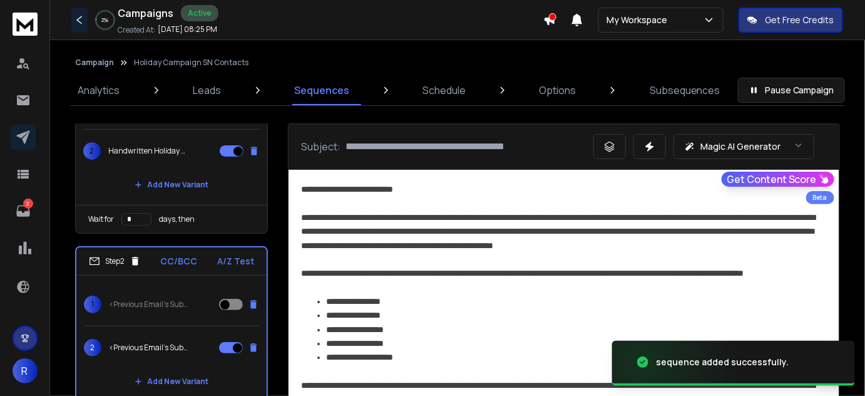
click at [77, 20] on icon at bounding box center [78, 20] width 5 height 8
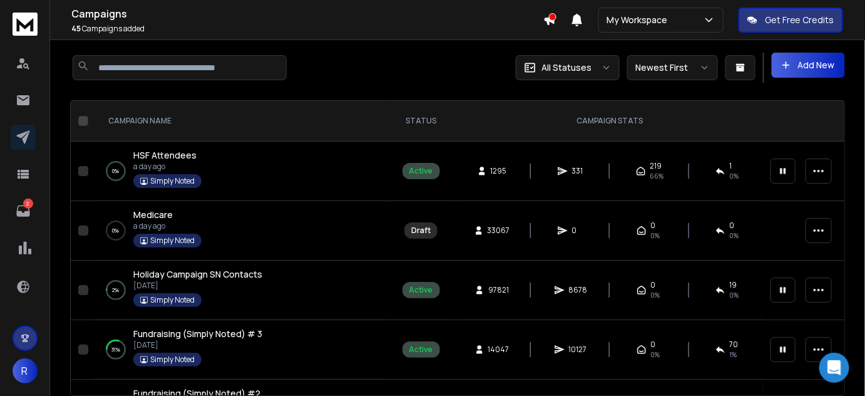
click at [371, 80] on div at bounding box center [263, 68] width 387 height 30
